Goal: Navigation & Orientation: Find specific page/section

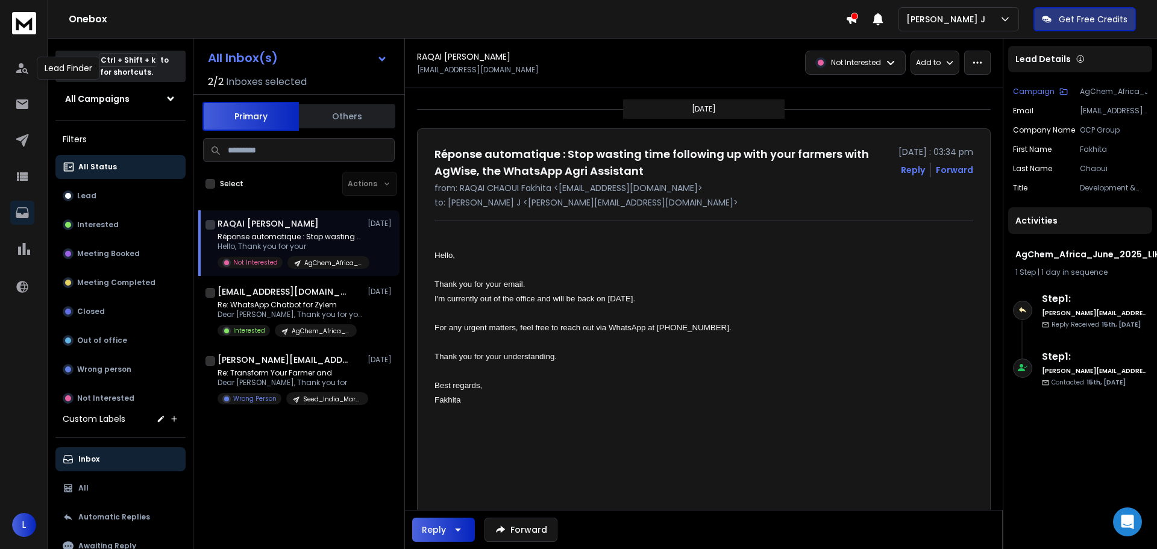
click at [10, 64] on link at bounding box center [22, 68] width 24 height 24
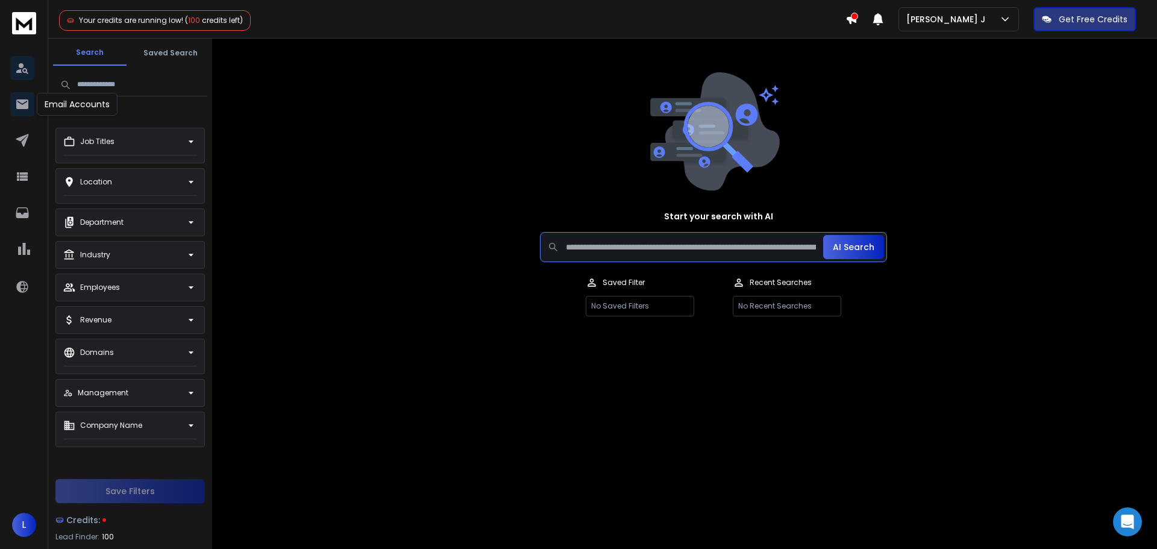
click at [17, 110] on icon at bounding box center [22, 104] width 14 height 14
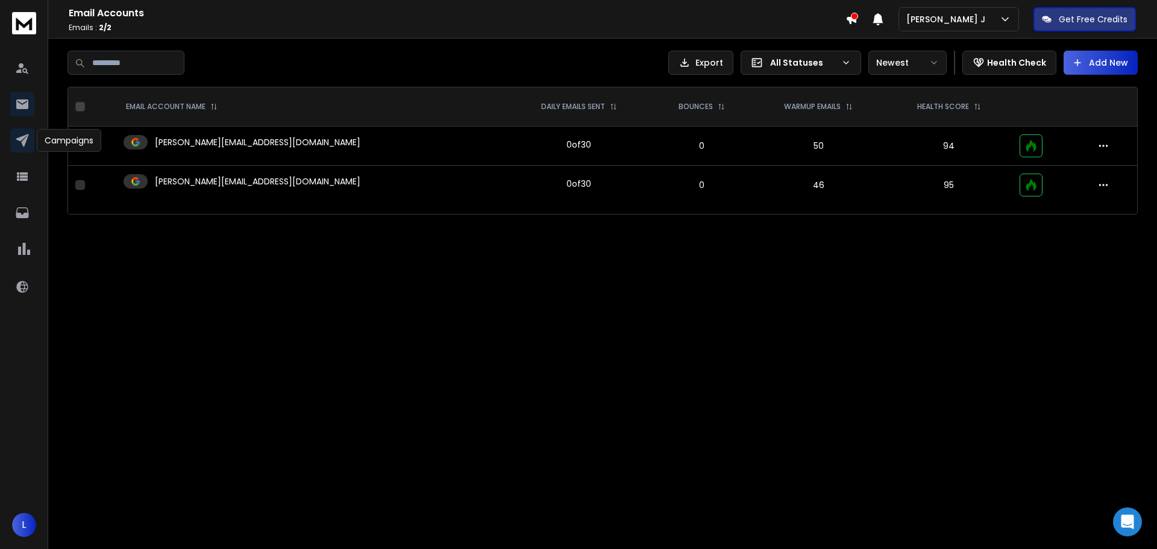
click at [10, 140] on link at bounding box center [22, 140] width 24 height 24
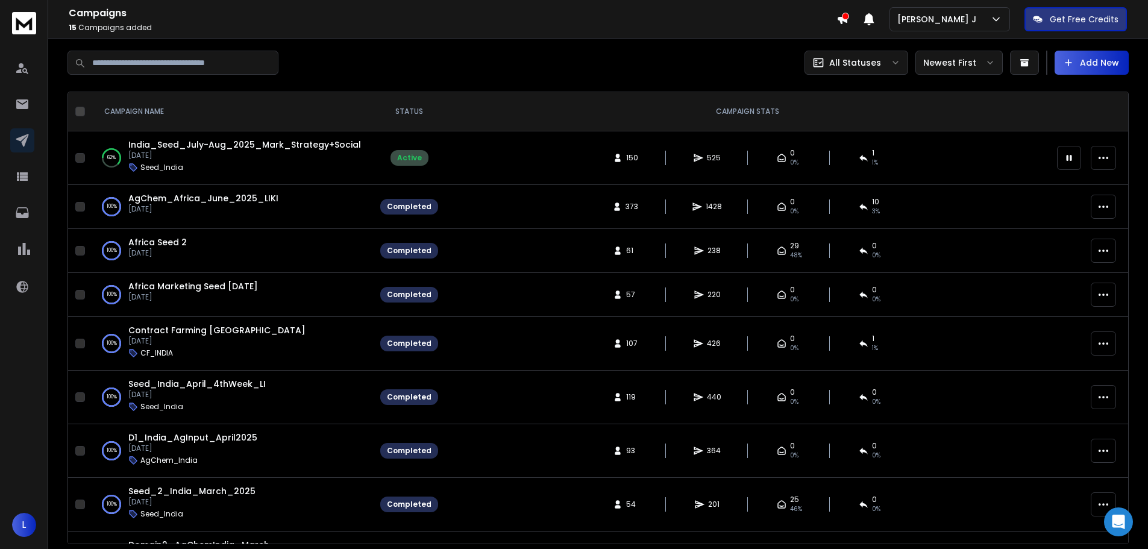
click at [286, 152] on p "[DATE]" at bounding box center [244, 156] width 233 height 10
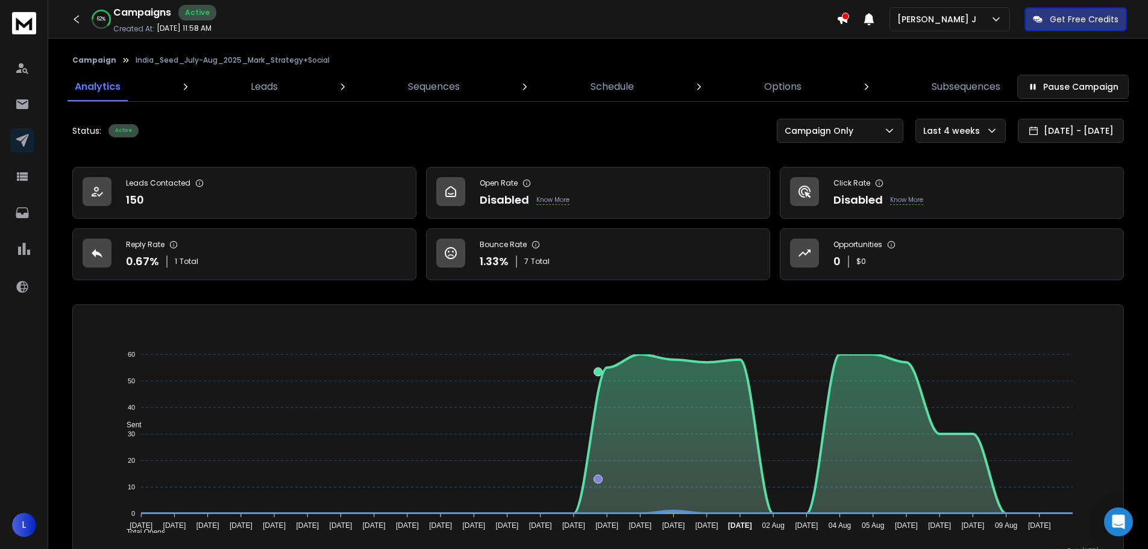
click at [275, 102] on div "Campaign India_Seed_July-Aug_2025_Mark_Strategy+Social Analytics Leads Sequence…" at bounding box center [597, 485] width 1061 height 868
click at [277, 94] on link "Leads" at bounding box center [264, 86] width 42 height 29
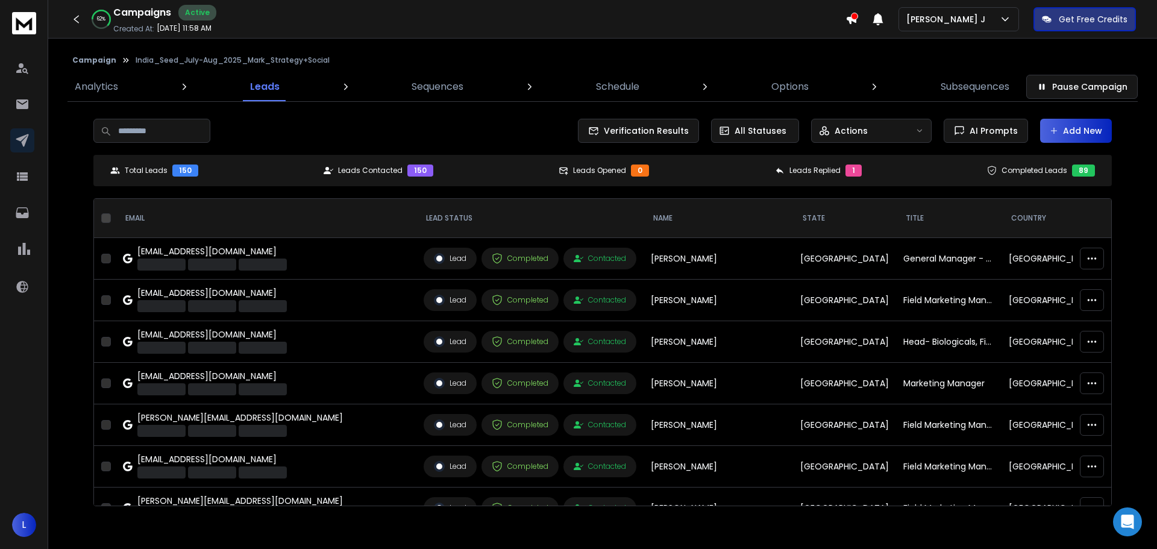
click at [477, 93] on div "Analytics Leads Sequences Schedule Options Subsequences" at bounding box center [541, 86] width 949 height 29
click at [469, 80] on link "Sequences" at bounding box center [437, 86] width 66 height 29
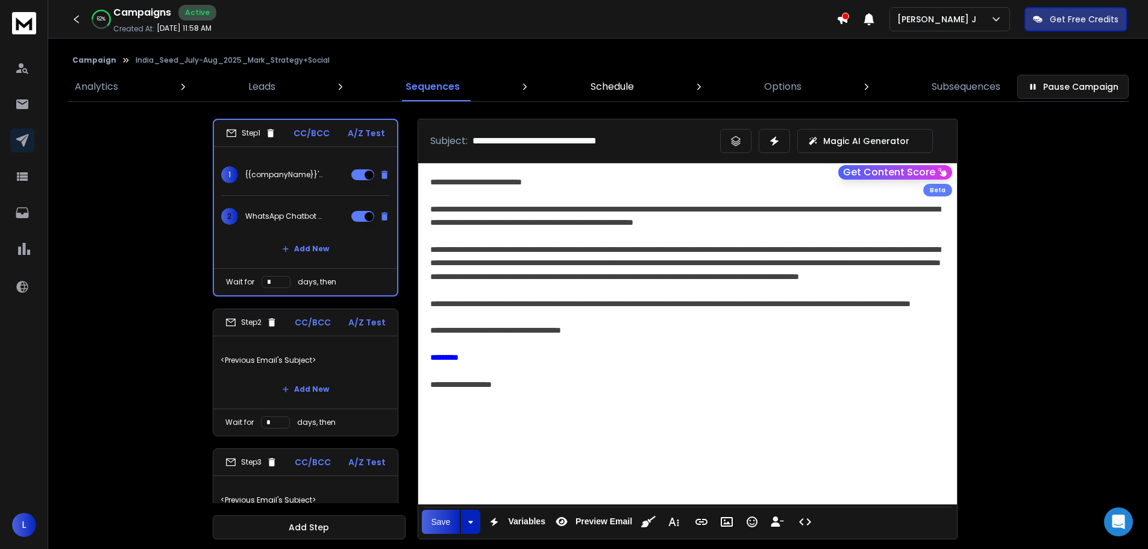
click at [638, 78] on link "Schedule" at bounding box center [612, 86] width 58 height 29
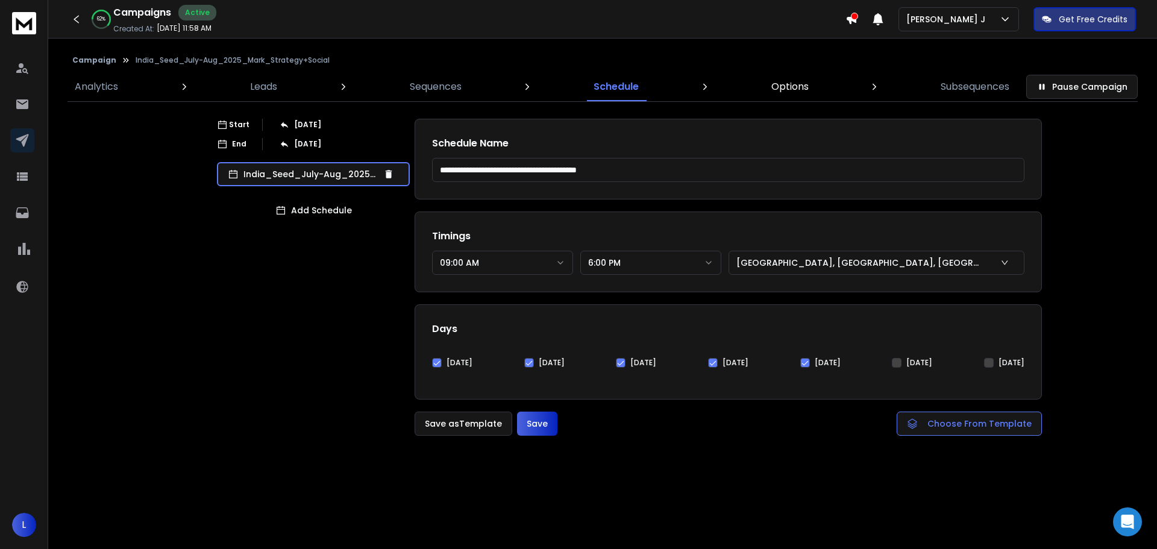
click at [764, 91] on link "Options" at bounding box center [790, 86] width 52 height 29
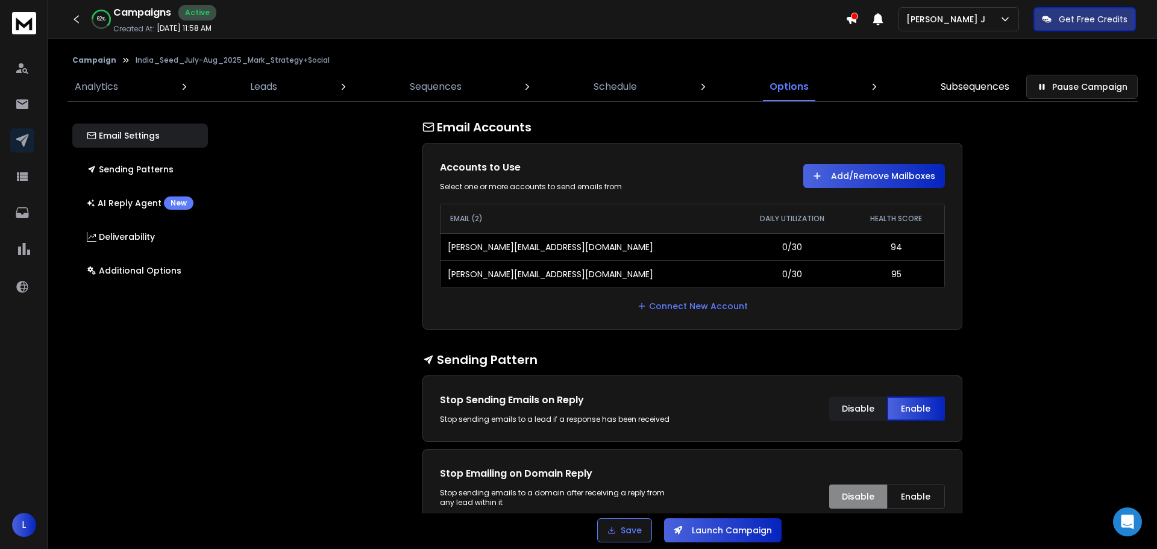
click at [976, 84] on p "Subsequences" at bounding box center [975, 87] width 69 height 14
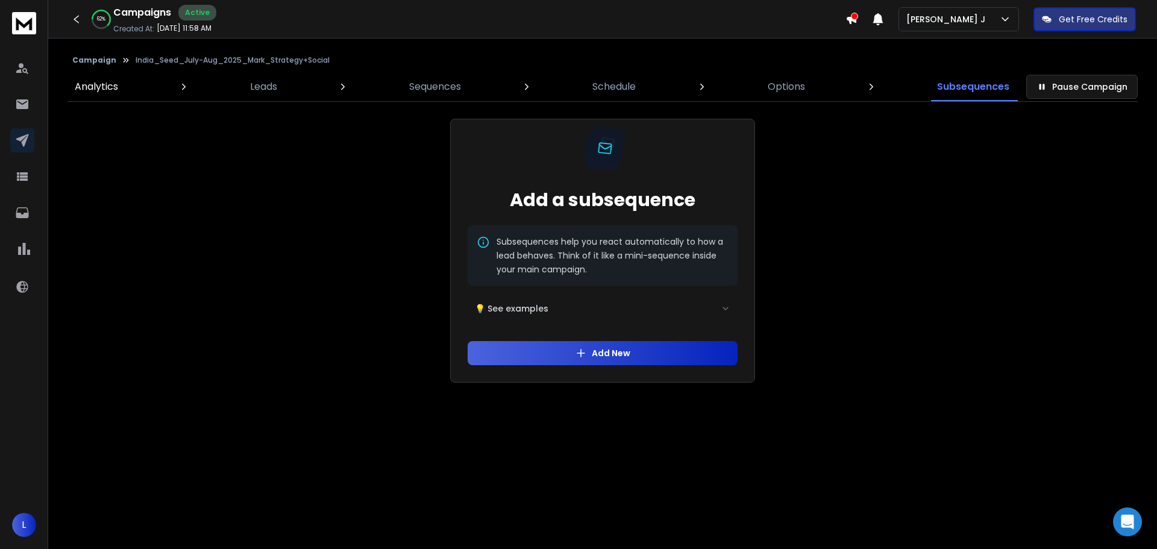
click at [121, 95] on link "Analytics" at bounding box center [96, 86] width 58 height 29
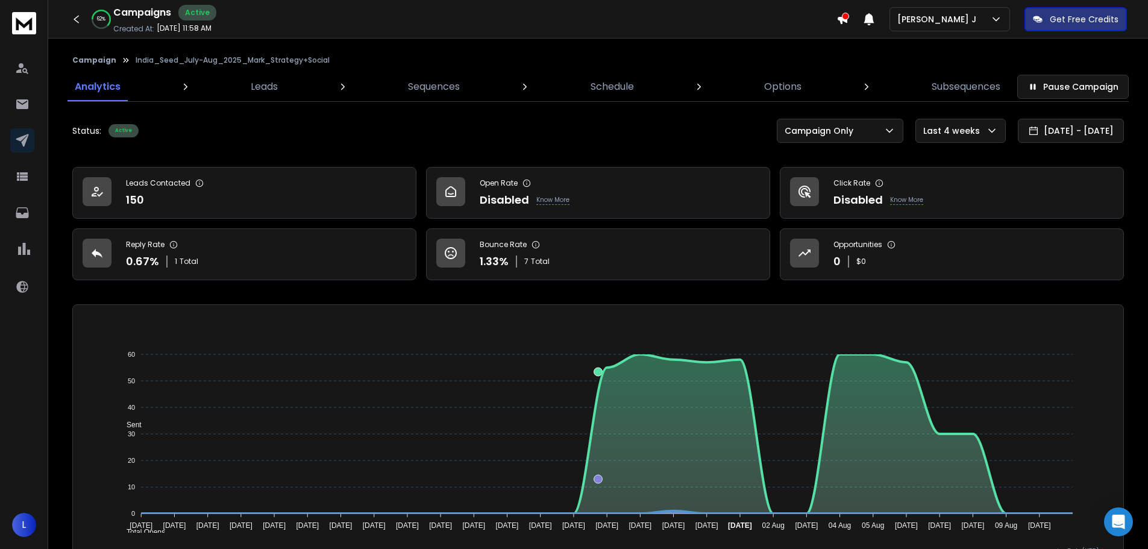
click at [180, 262] on span "Total" at bounding box center [189, 262] width 19 height 10
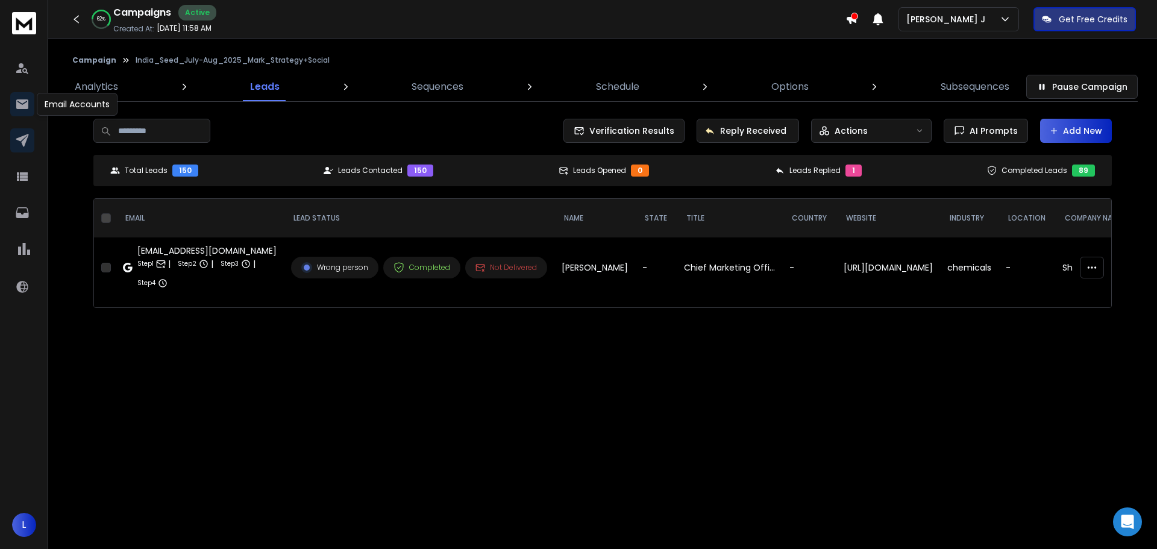
click at [20, 106] on icon at bounding box center [22, 104] width 12 height 10
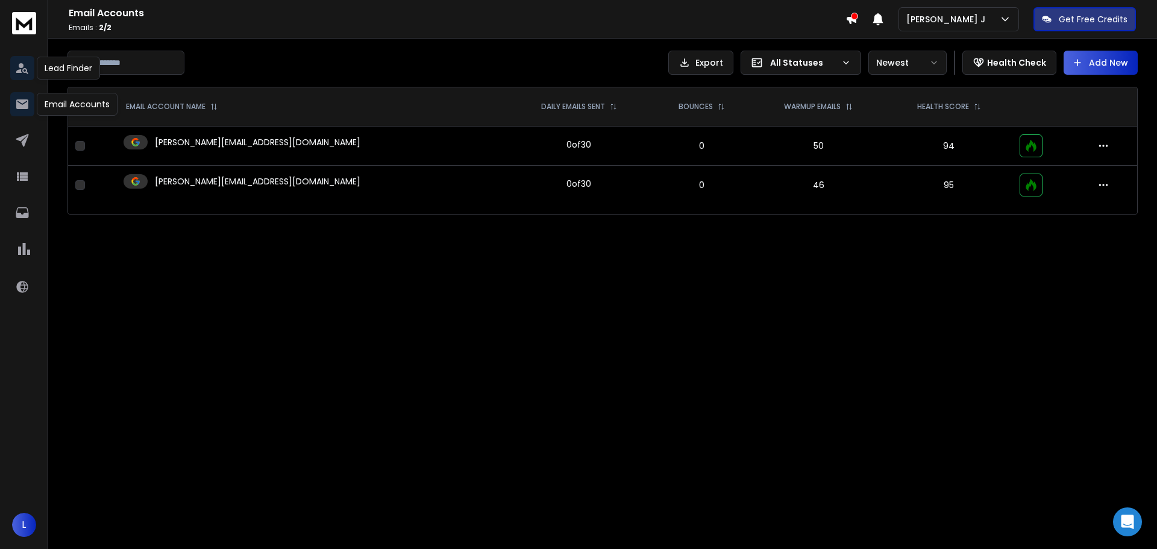
click at [22, 77] on link at bounding box center [22, 68] width 24 height 24
